Goal: Task Accomplishment & Management: Manage account settings

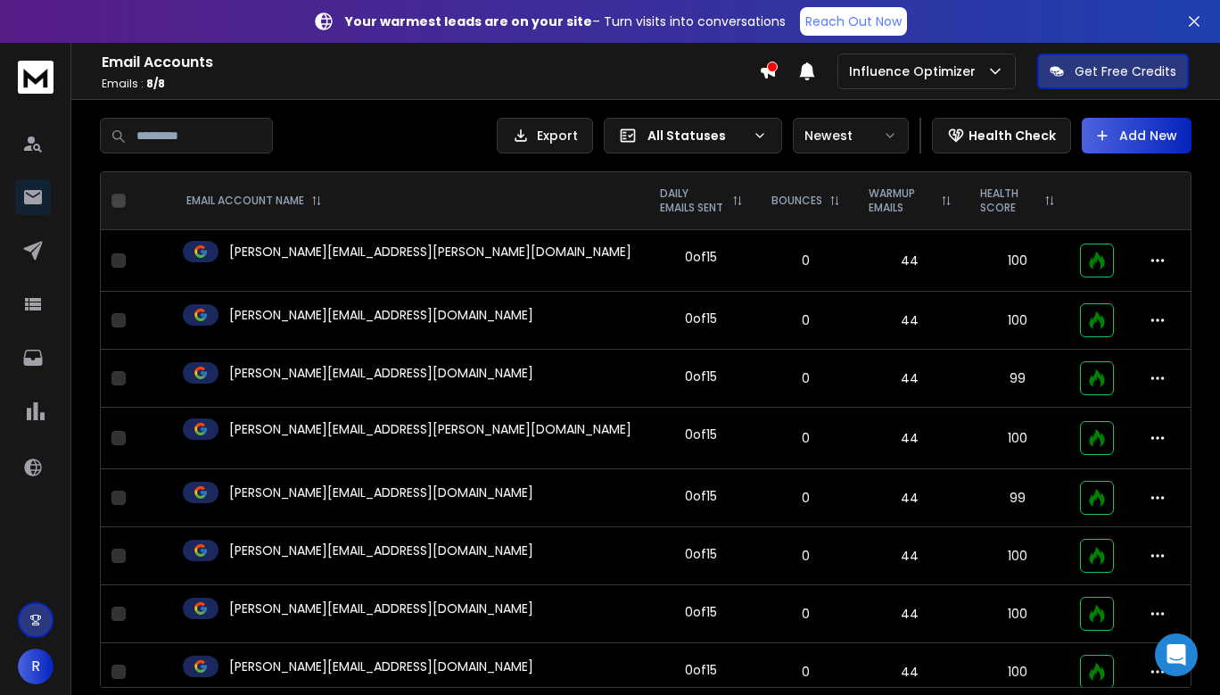
click at [715, 23] on p "Your warmest leads are on your site – Turn visits into conversations" at bounding box center [565, 21] width 441 height 18
click at [818, 25] on p "Reach Out Now" at bounding box center [853, 21] width 96 height 18
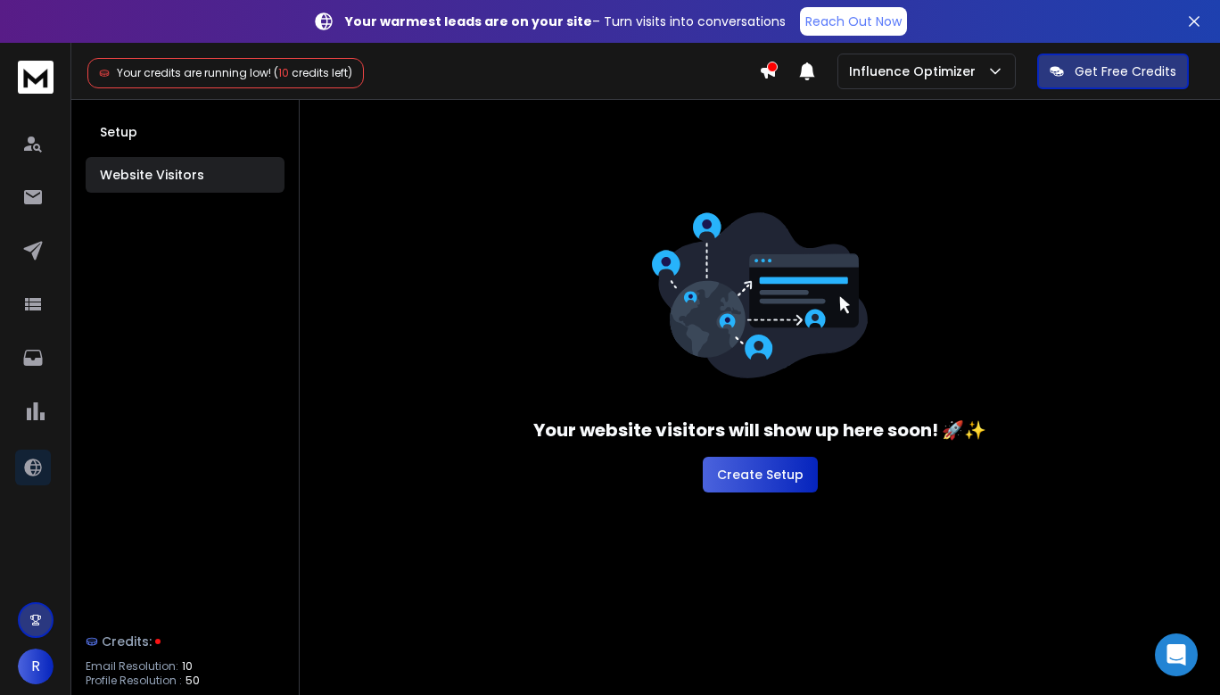
click at [321, 79] on span "( 10 credits left)" at bounding box center [313, 72] width 78 height 15
click at [743, 478] on button "Create Setup" at bounding box center [760, 475] width 115 height 36
click at [34, 142] on icon at bounding box center [32, 143] width 21 height 21
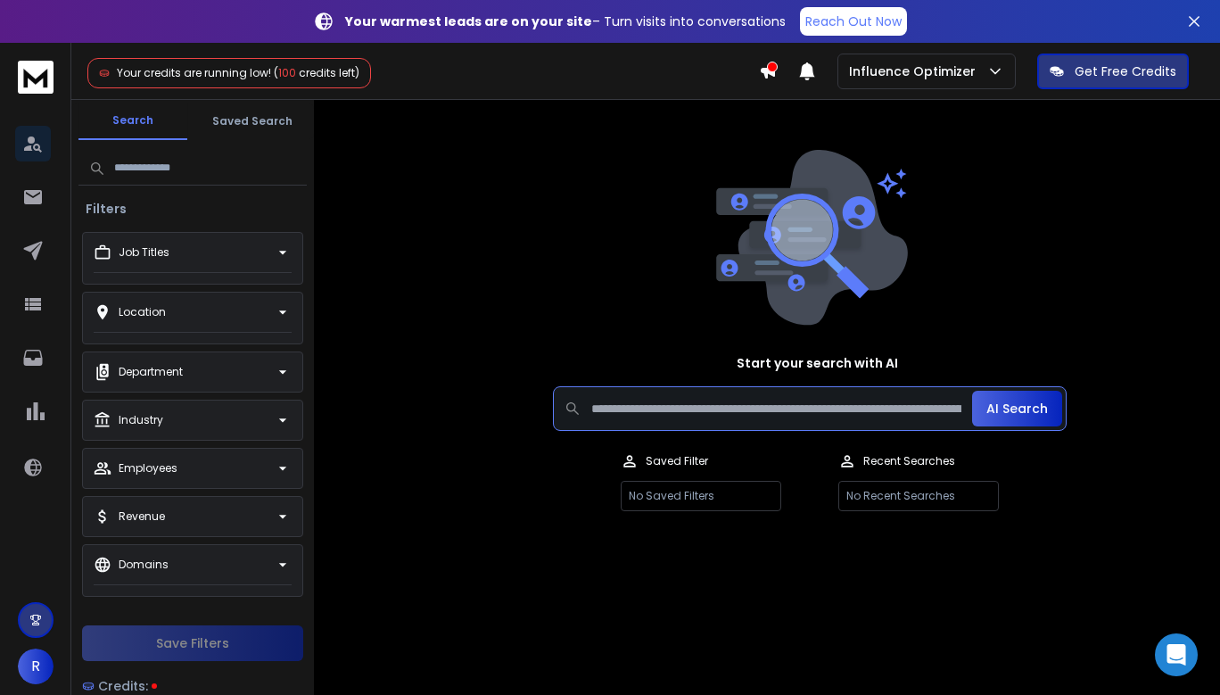
click at [1084, 62] on p "Get Free Credits" at bounding box center [1126, 71] width 102 height 18
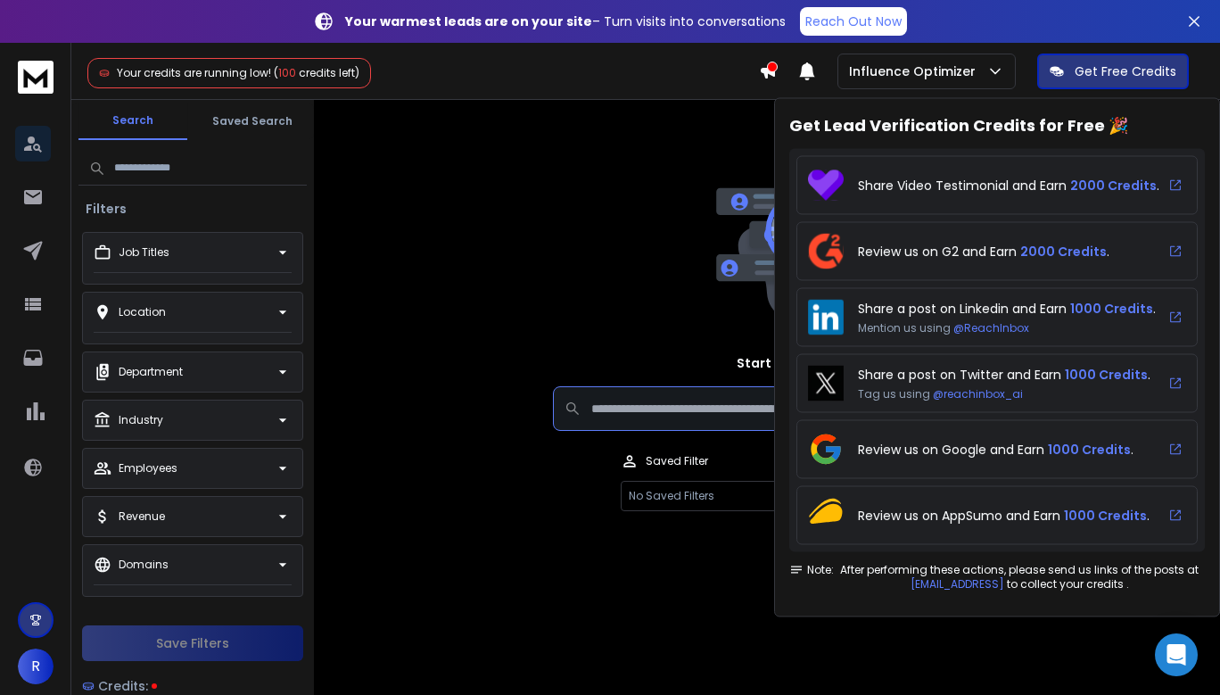
click at [543, 328] on div "Start your search with AI" at bounding box center [810, 246] width 935 height 251
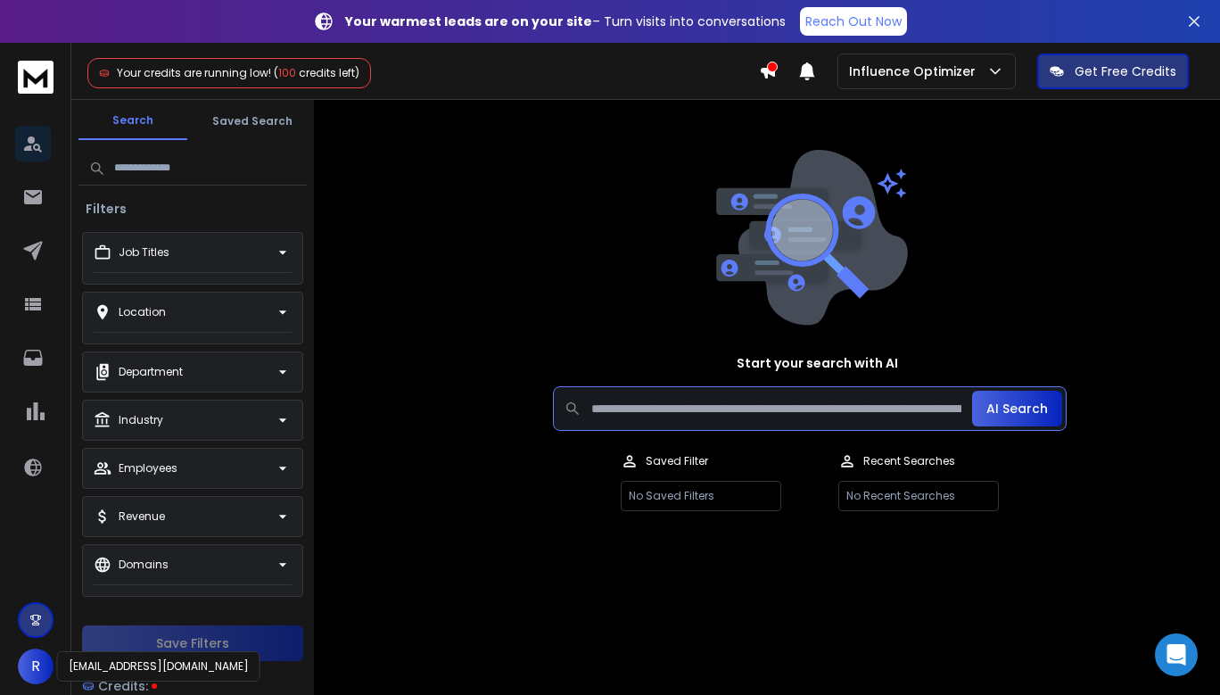
click at [32, 657] on span "R" at bounding box center [36, 667] width 36 height 36
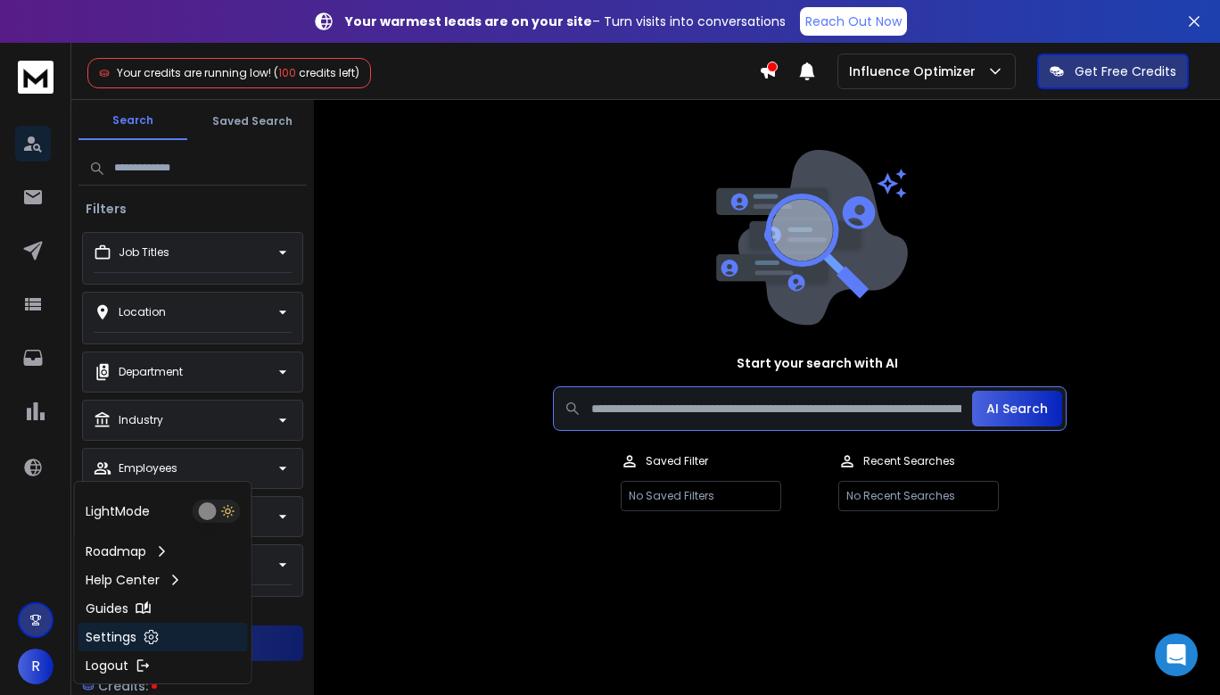
click at [108, 635] on p "Settings" at bounding box center [111, 637] width 51 height 18
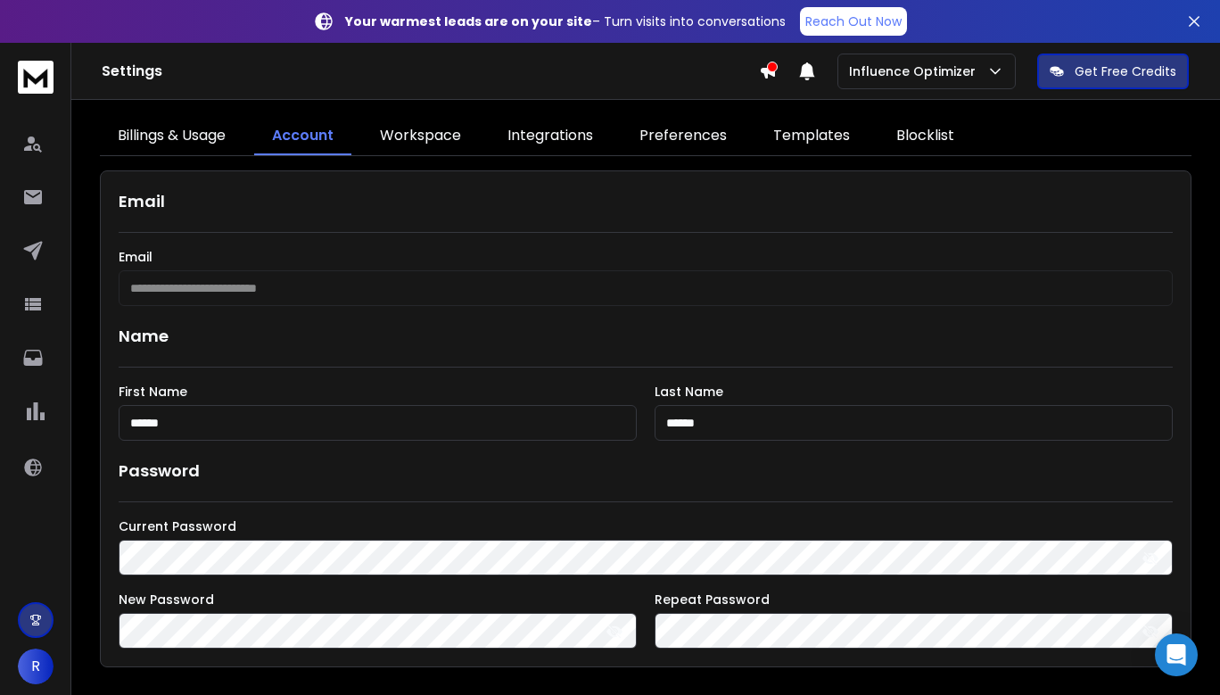
click at [203, 145] on link "Billings & Usage" at bounding box center [172, 136] width 144 height 37
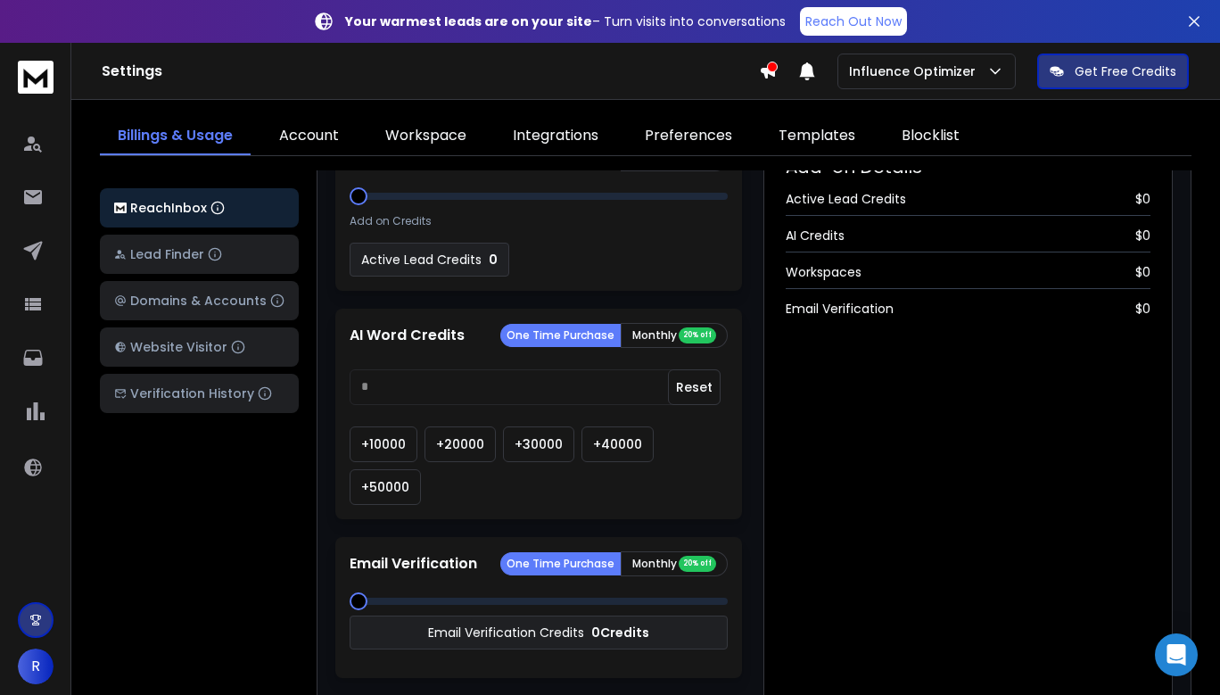
scroll to position [563, 0]
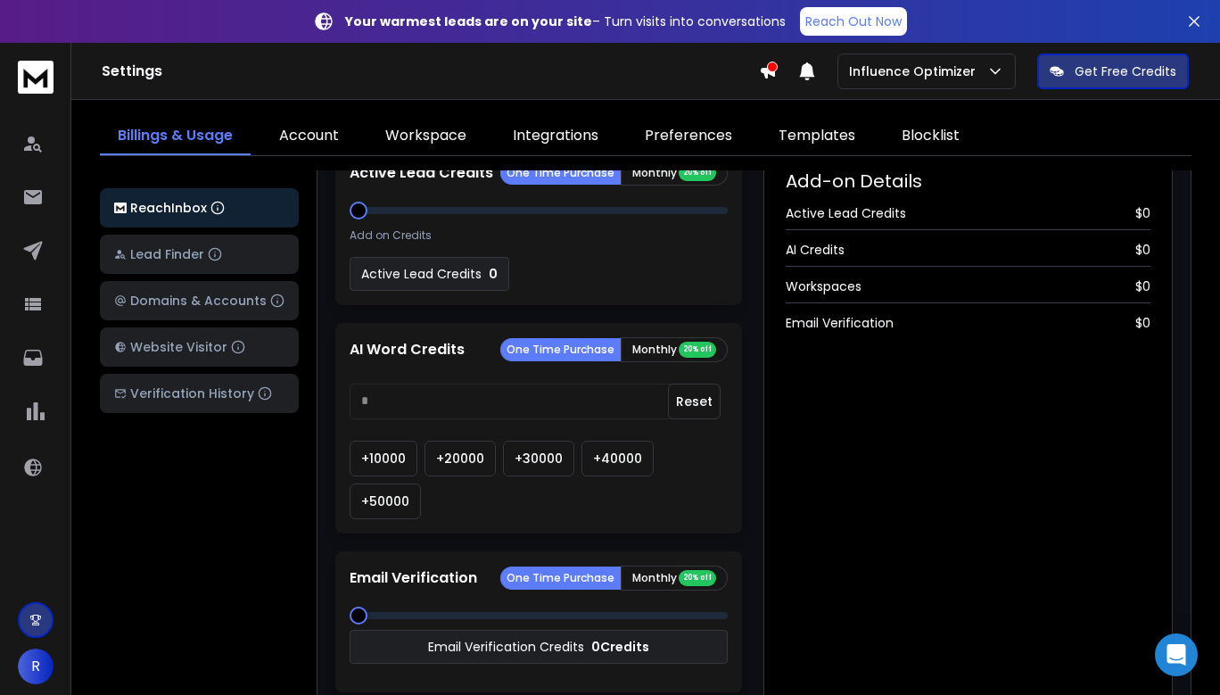
click at [179, 357] on button "Website Visitor" at bounding box center [199, 346] width 199 height 39
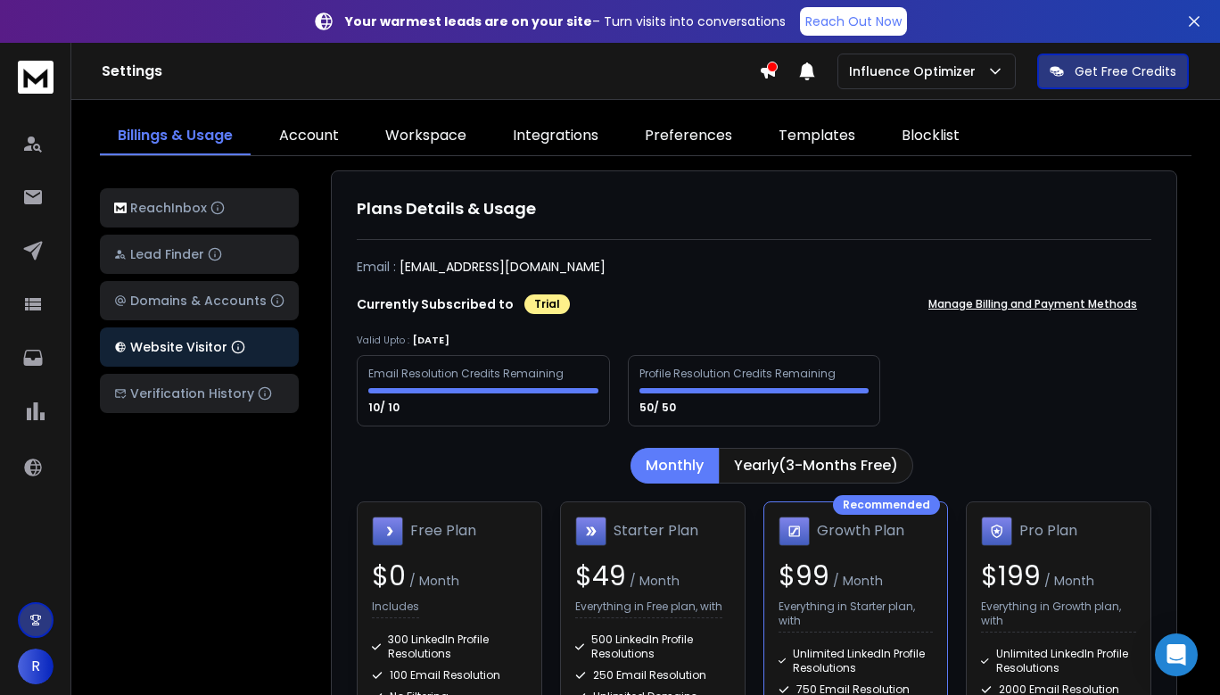
scroll to position [0, 0]
click at [40, 202] on icon at bounding box center [33, 197] width 18 height 14
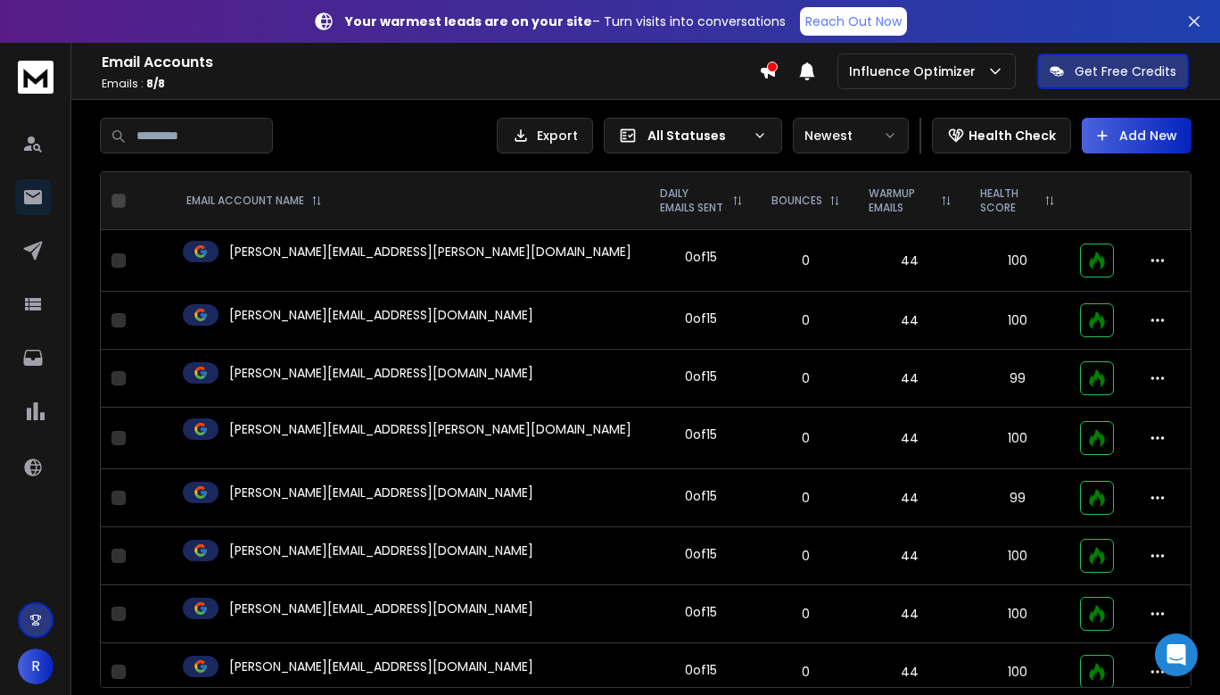
scroll to position [21, 0]
